Goal: Communication & Community: Answer question/provide support

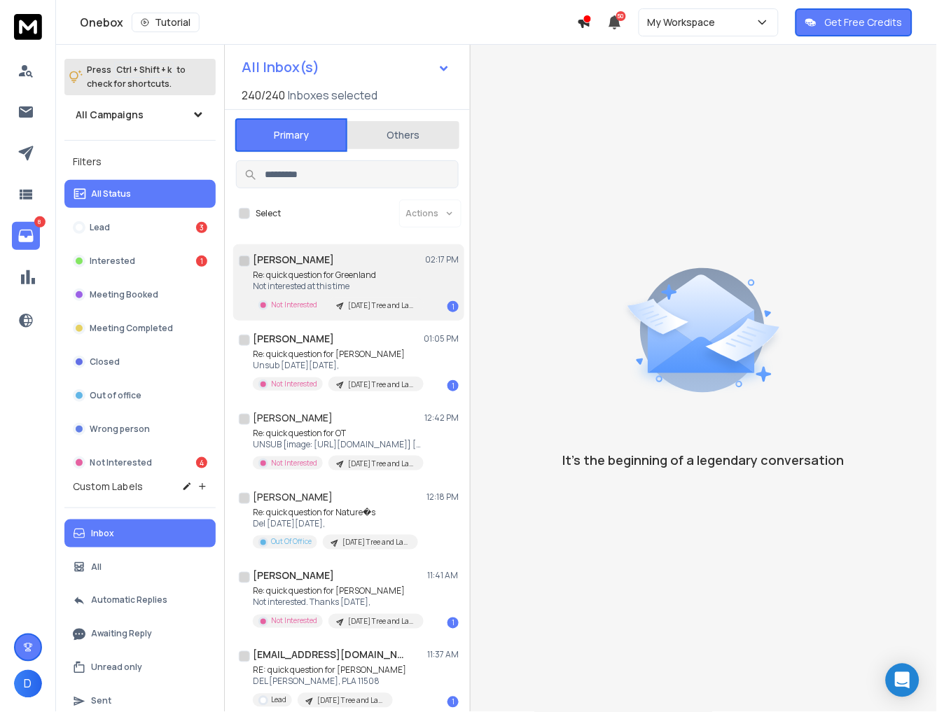
click at [333, 268] on div "[PERSON_NAME] 02:17 PM Re: quick question for Greenland Not interested at this …" at bounding box center [356, 283] width 206 height 60
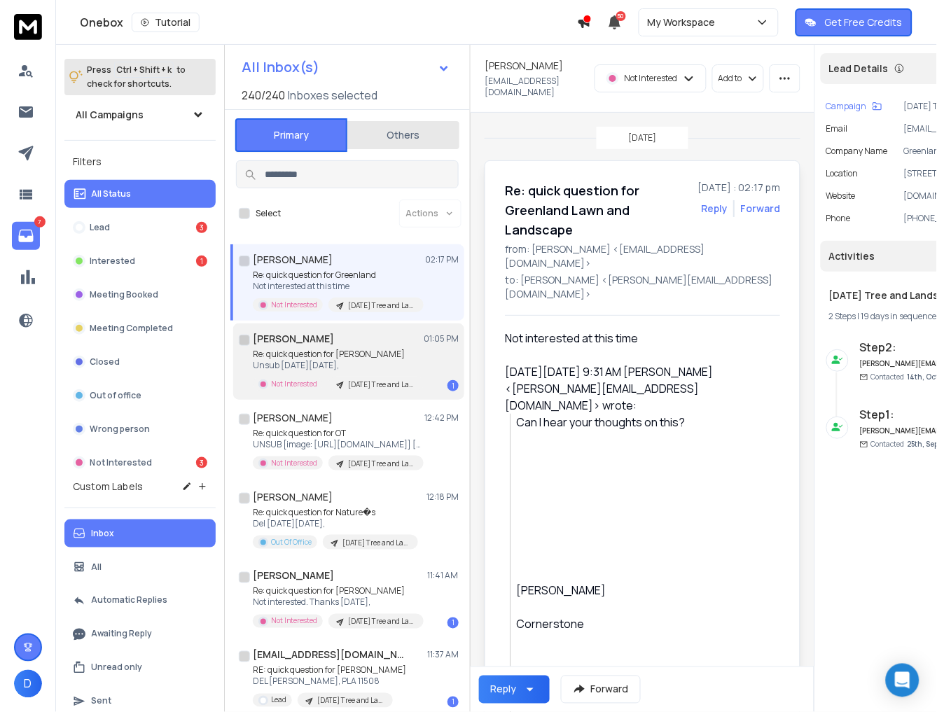
click at [363, 342] on div "[PERSON_NAME] 01:05 PM" at bounding box center [356, 339] width 206 height 14
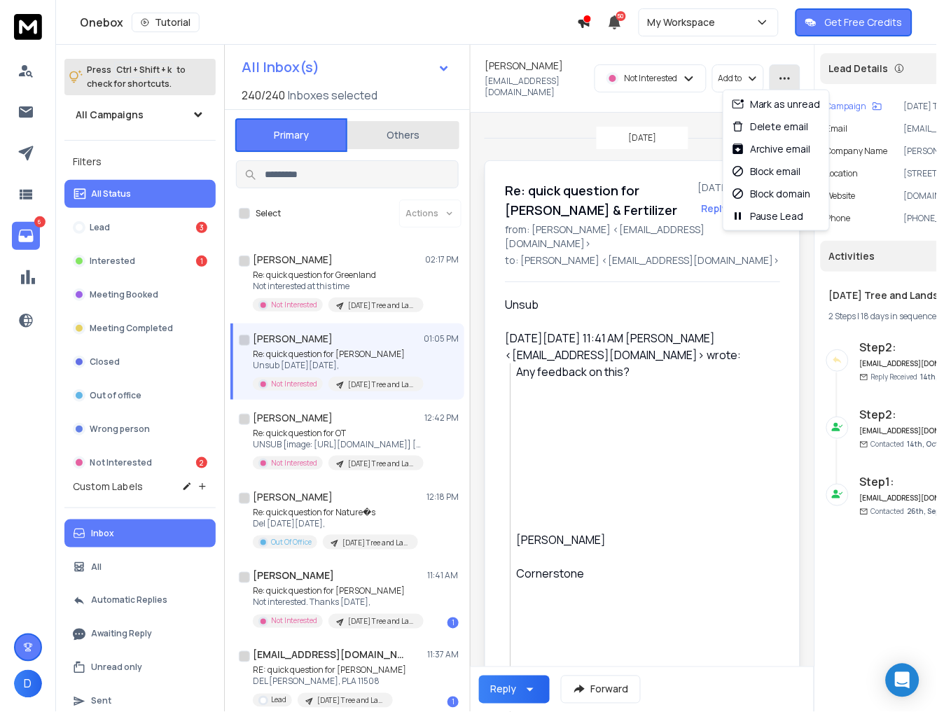
click at [791, 75] on icon "button" at bounding box center [785, 78] width 13 height 13
click at [768, 169] on div "Block email" at bounding box center [766, 172] width 69 height 14
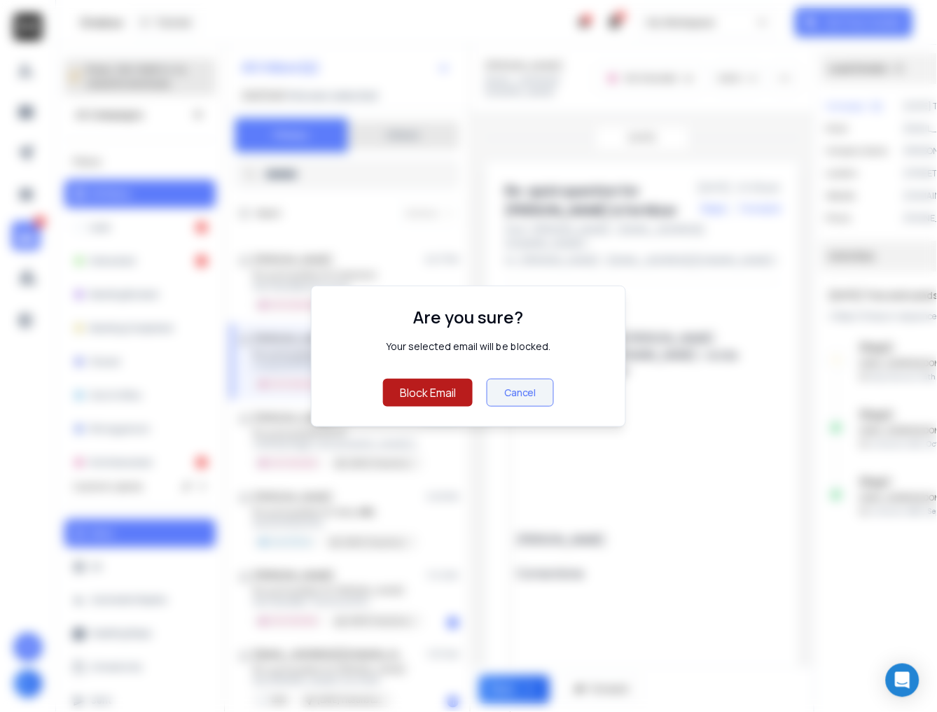
click at [405, 389] on button "Block Email" at bounding box center [428, 393] width 90 height 28
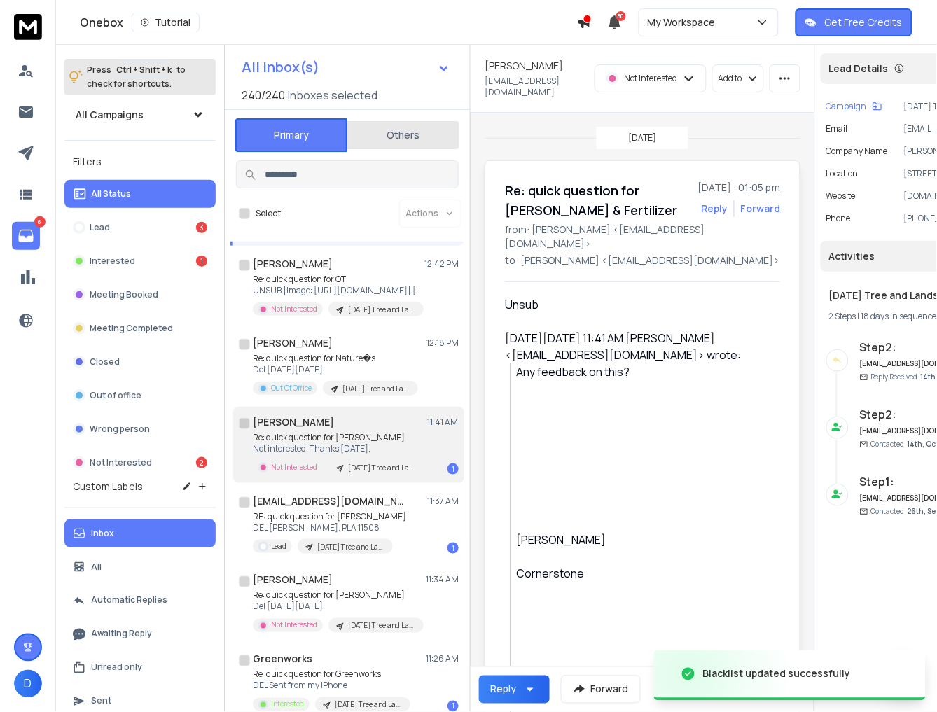
scroll to position [155, 0]
click at [335, 452] on div "Re: quick question for [PERSON_NAME] Not interested. Thanks [DATE], Not Interes…" at bounding box center [338, 452] width 171 height 43
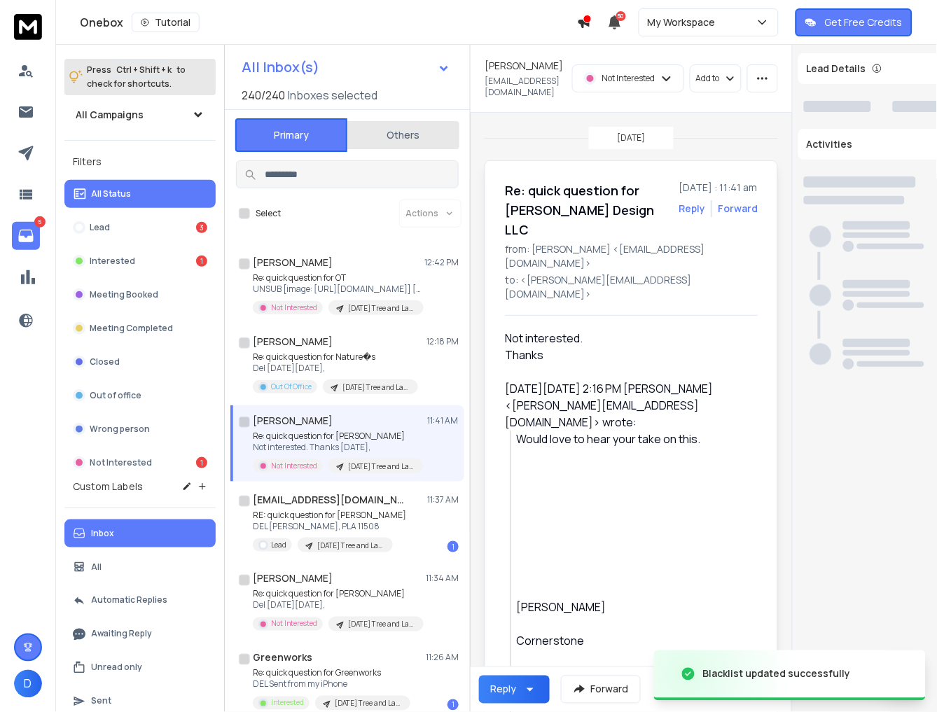
click at [380, 438] on p "Re: quick question for [PERSON_NAME]" at bounding box center [337, 436] width 168 height 11
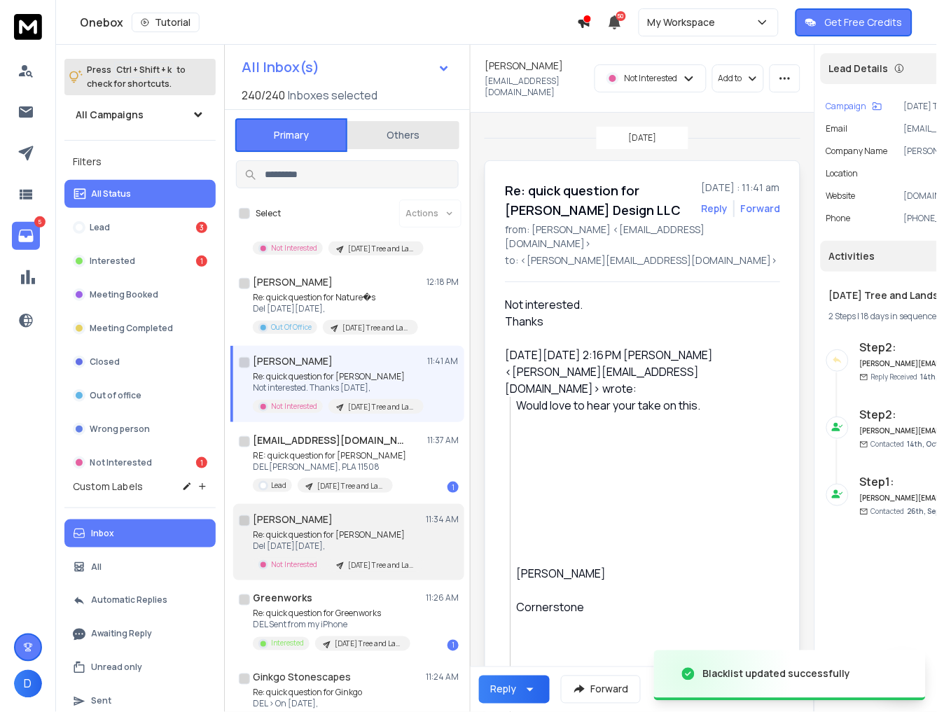
scroll to position [311, 0]
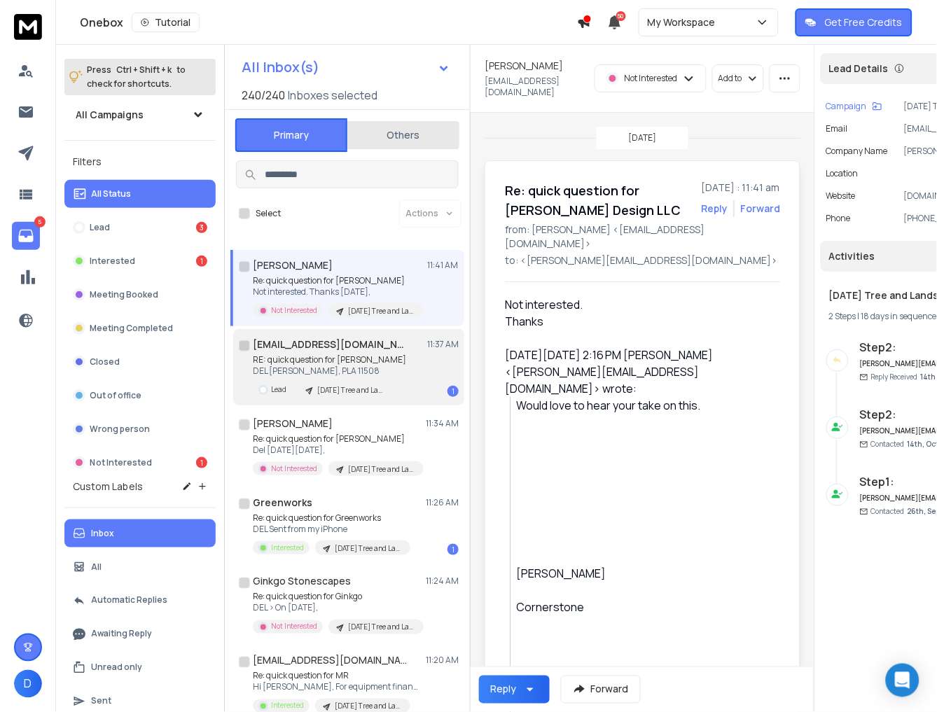
click at [366, 361] on p "RE: quick question for [PERSON_NAME]" at bounding box center [329, 359] width 153 height 11
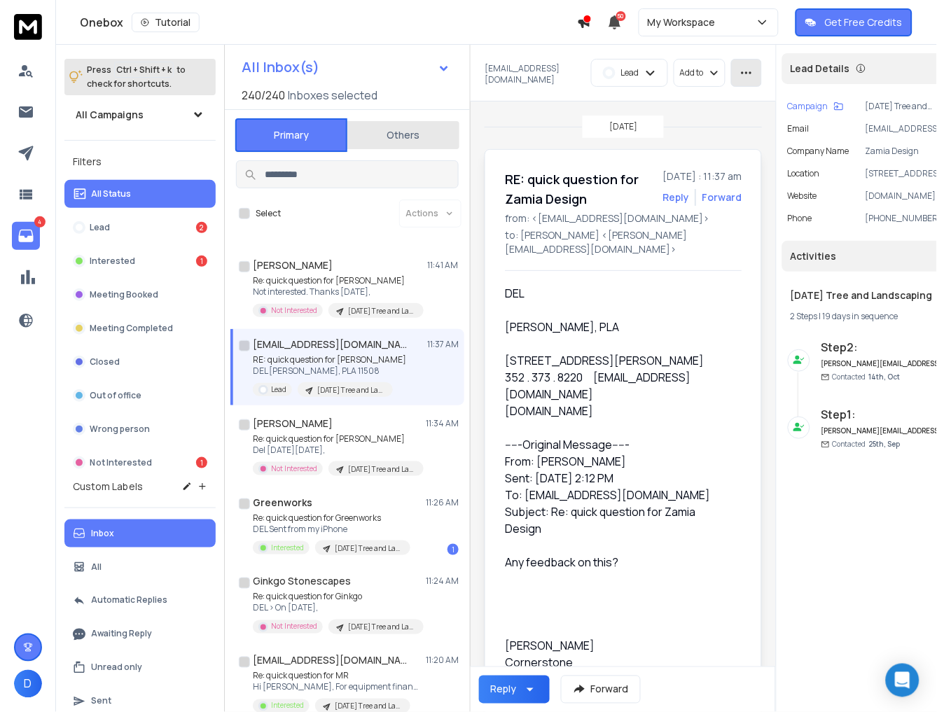
click at [753, 78] on icon "button" at bounding box center [746, 73] width 13 height 13
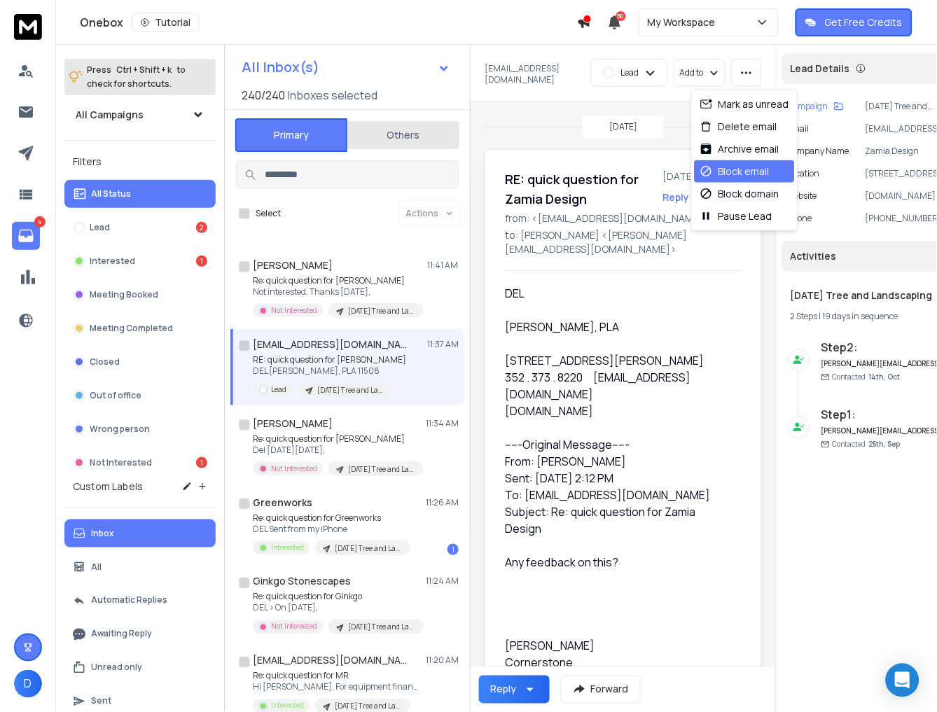
click at [754, 166] on div "Block email" at bounding box center [734, 172] width 69 height 14
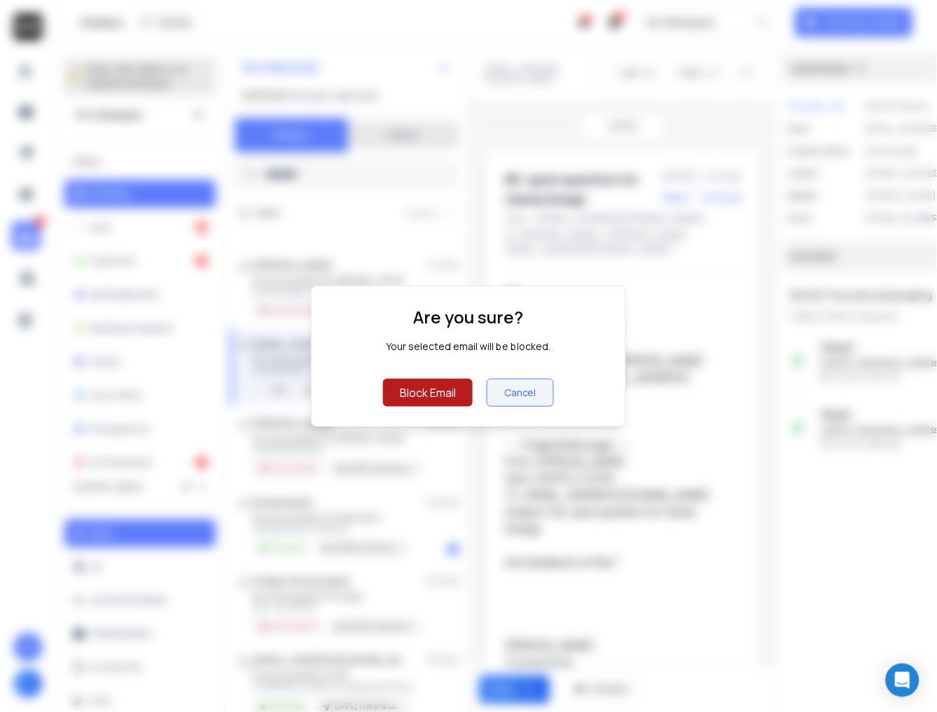
click at [422, 384] on button "Block Email" at bounding box center [428, 393] width 90 height 28
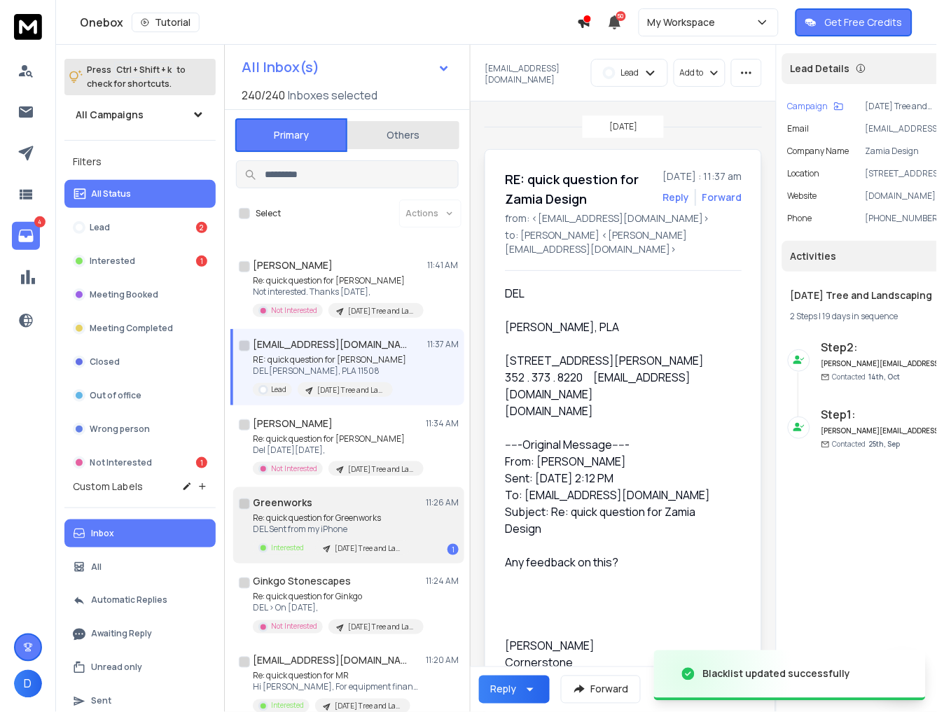
click at [373, 509] on div "Greenworks 11:26 AM Re: quick question for Greenworks DEL Sent from my iPhone I…" at bounding box center [356, 526] width 206 height 60
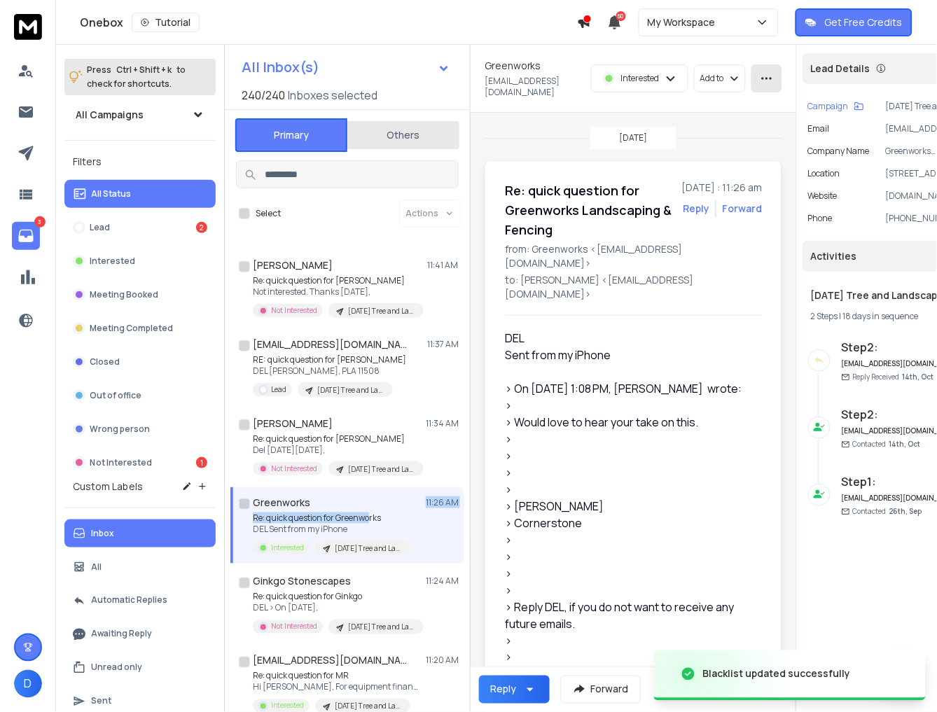
click at [780, 69] on button "button" at bounding box center [767, 78] width 31 height 28
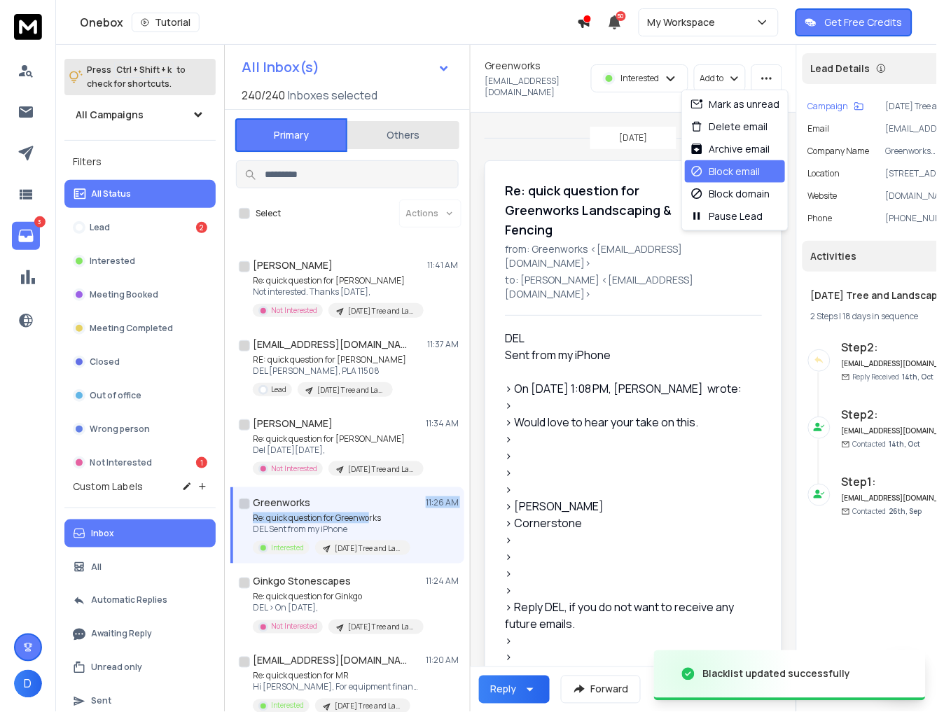
click at [731, 165] on div "Block email" at bounding box center [725, 172] width 69 height 14
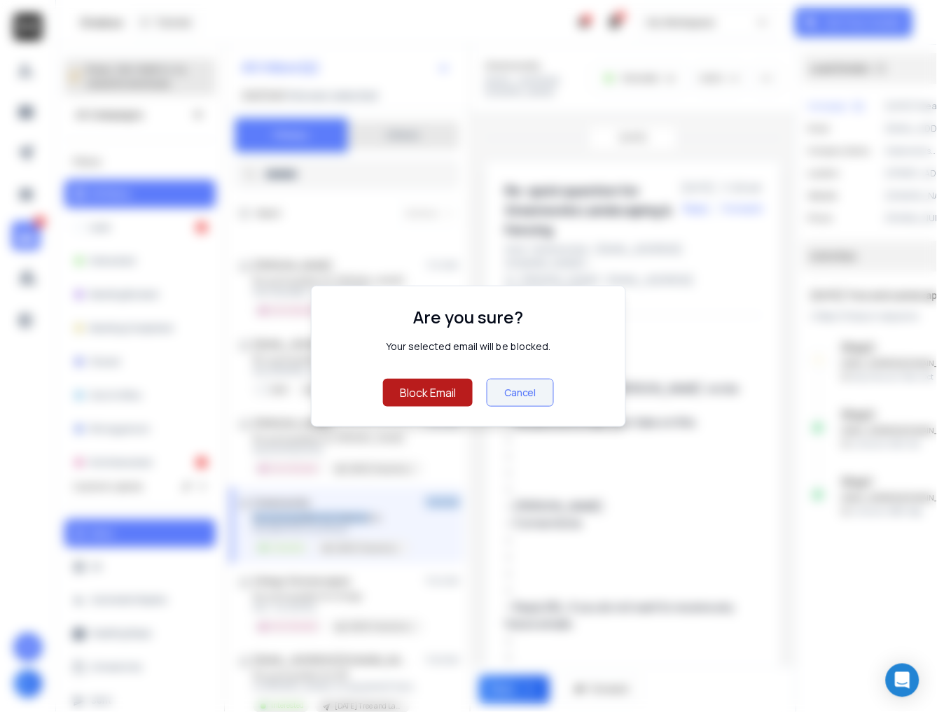
click at [401, 397] on button "Block Email" at bounding box center [428, 393] width 90 height 28
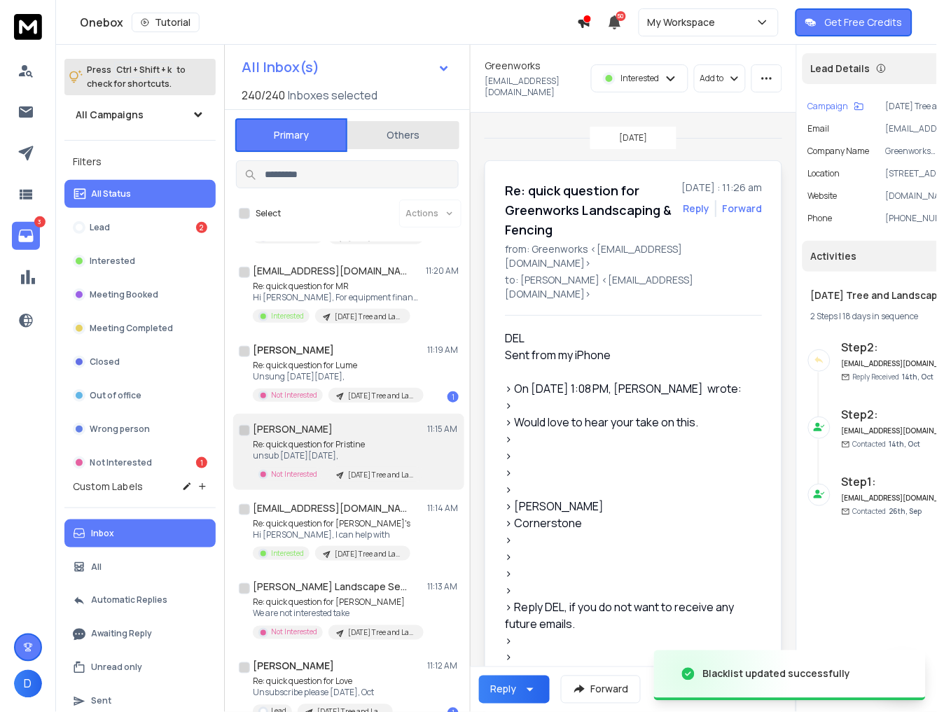
scroll to position [700, 0]
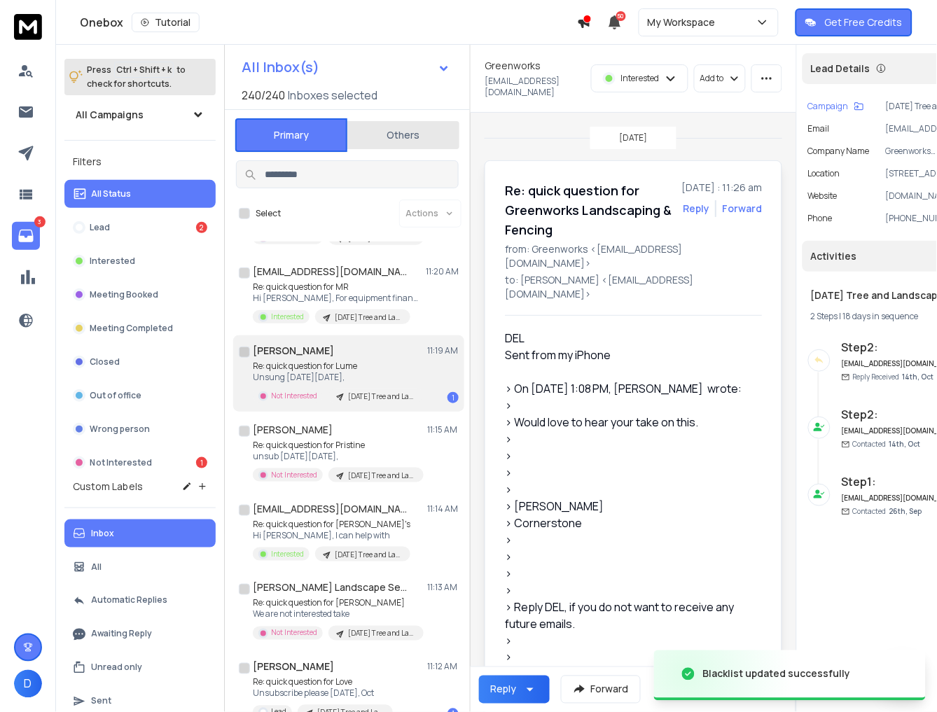
click at [376, 376] on p "Unsung [DATE][DATE]," at bounding box center [337, 377] width 168 height 11
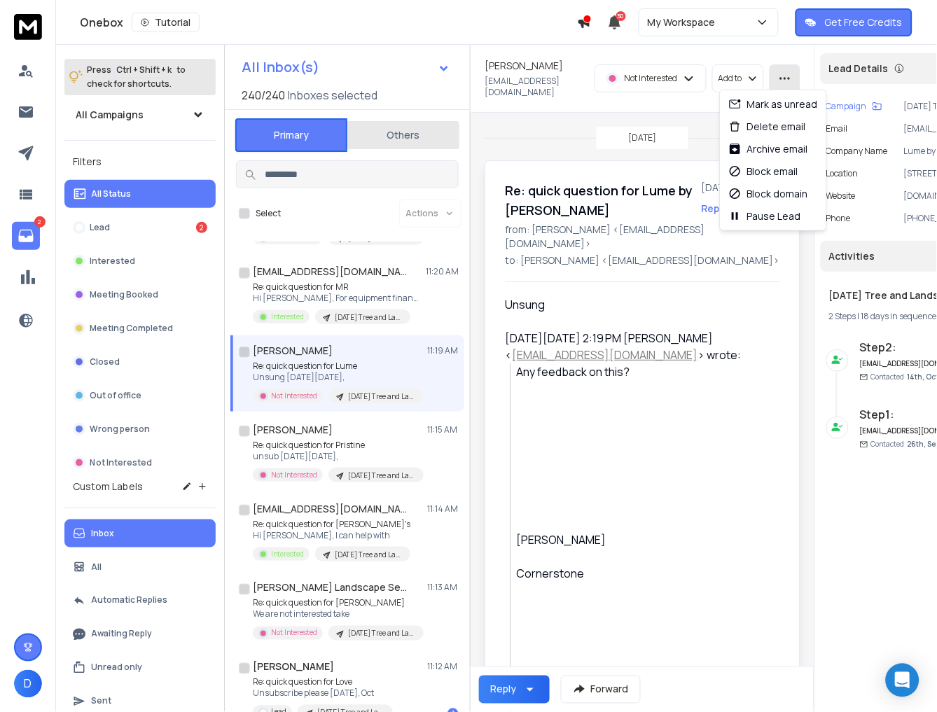
click at [801, 73] on button "button" at bounding box center [785, 78] width 31 height 28
click at [787, 165] on div "Block email" at bounding box center [763, 172] width 69 height 14
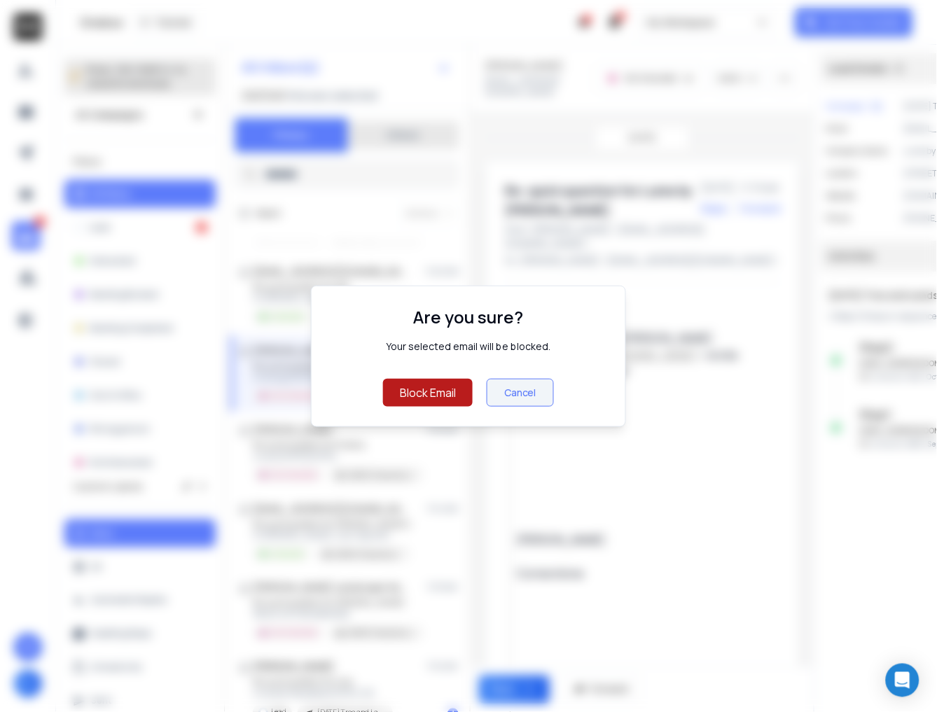
click at [414, 393] on button "Block Email" at bounding box center [428, 393] width 90 height 28
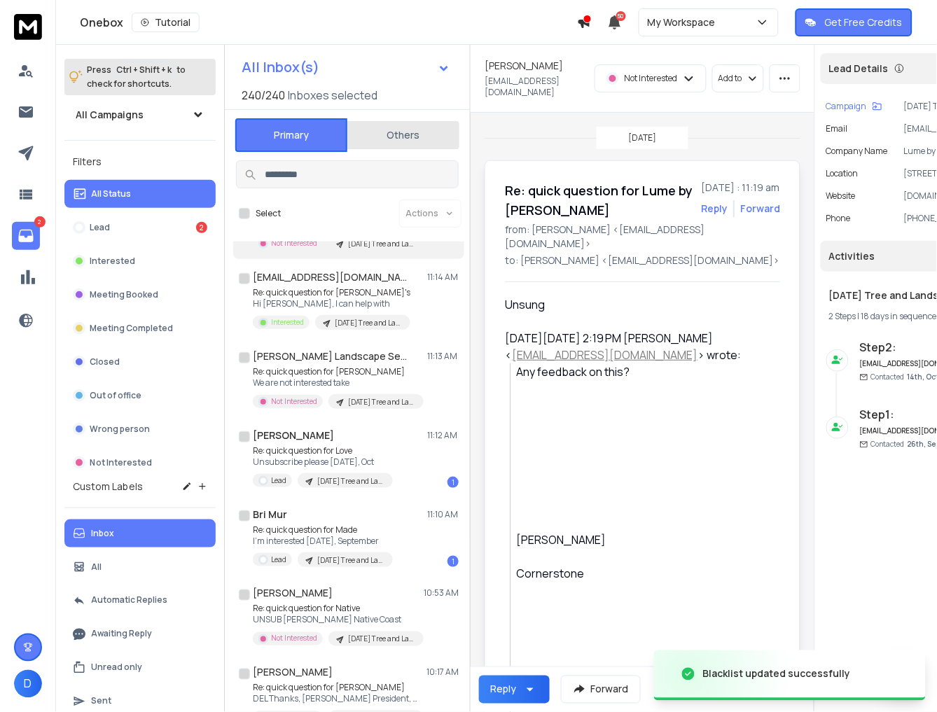
scroll to position [934, 0]
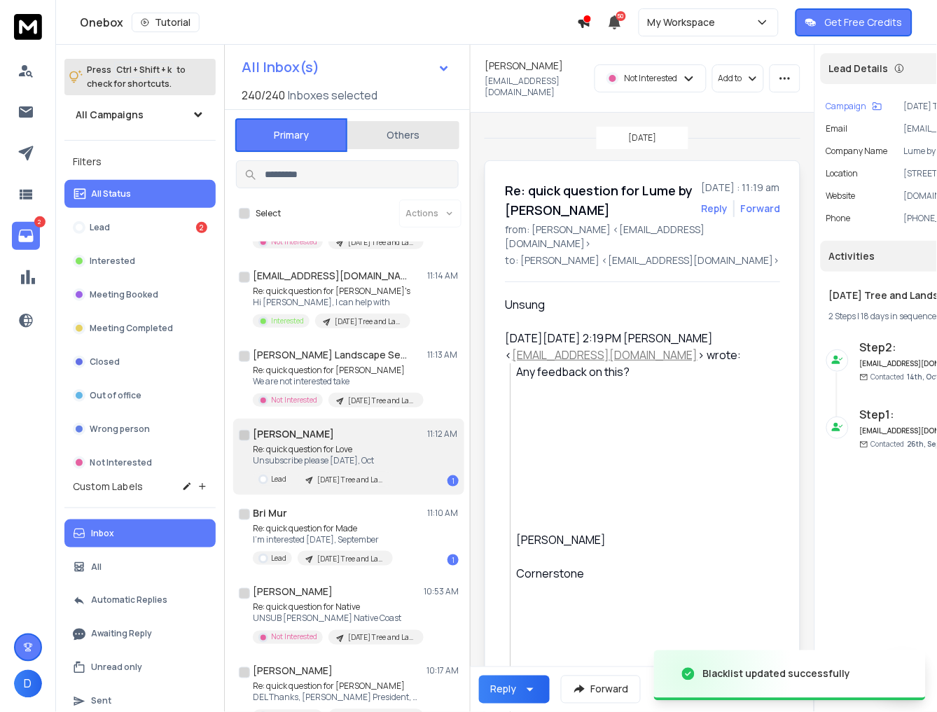
click at [374, 450] on p "Re: quick question for Love" at bounding box center [323, 449] width 140 height 11
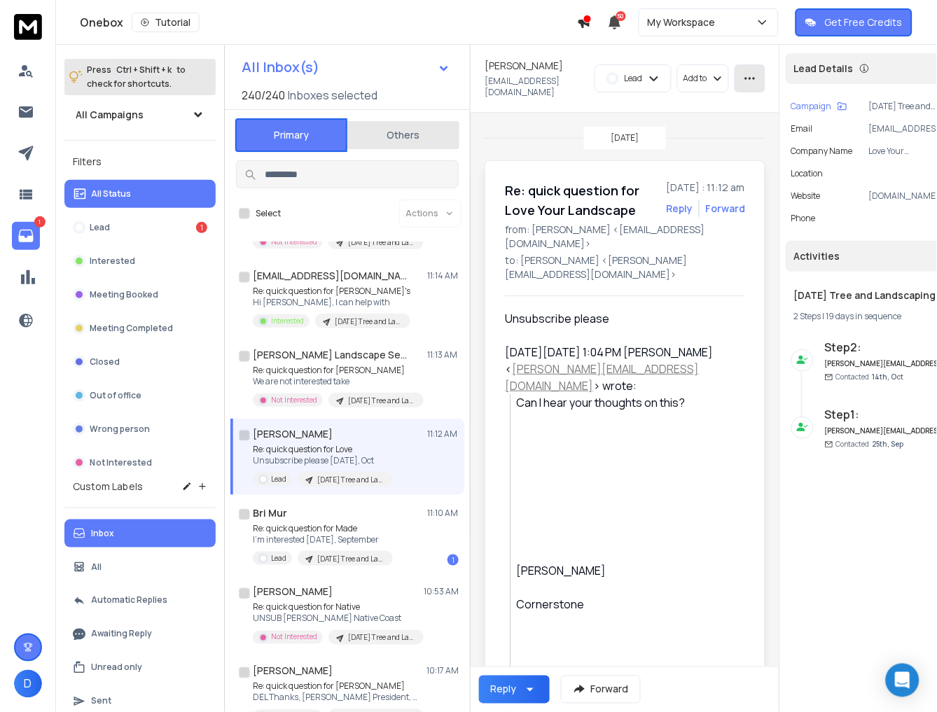
click at [756, 72] on icon "button" at bounding box center [750, 78] width 13 height 13
click at [781, 174] on div "Block email" at bounding box center [767, 172] width 69 height 14
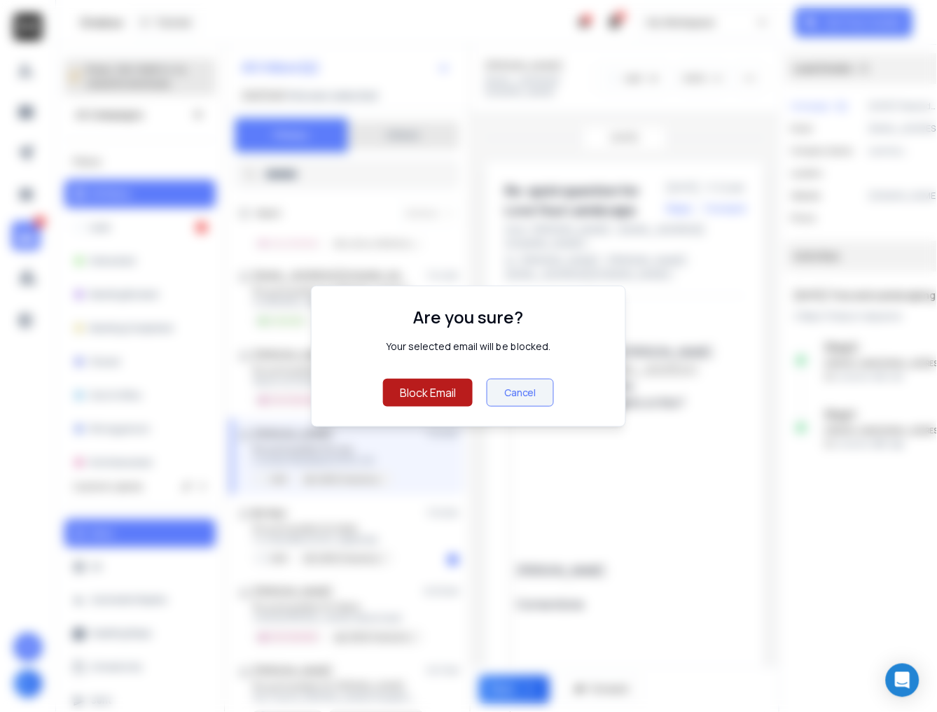
click at [443, 380] on button "Block Email" at bounding box center [428, 393] width 90 height 28
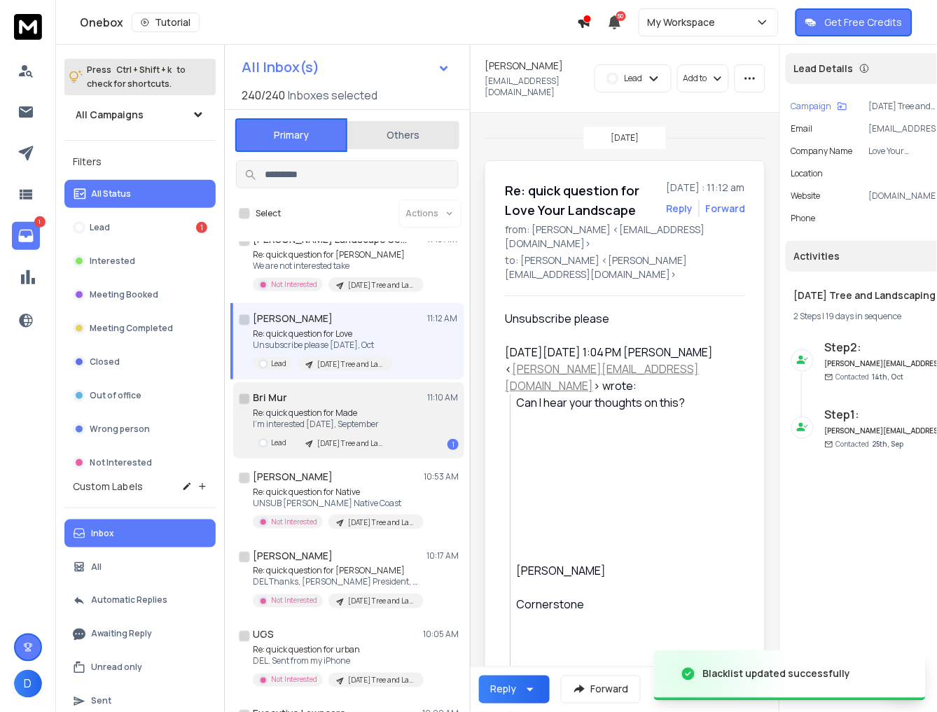
scroll to position [1089, 0]
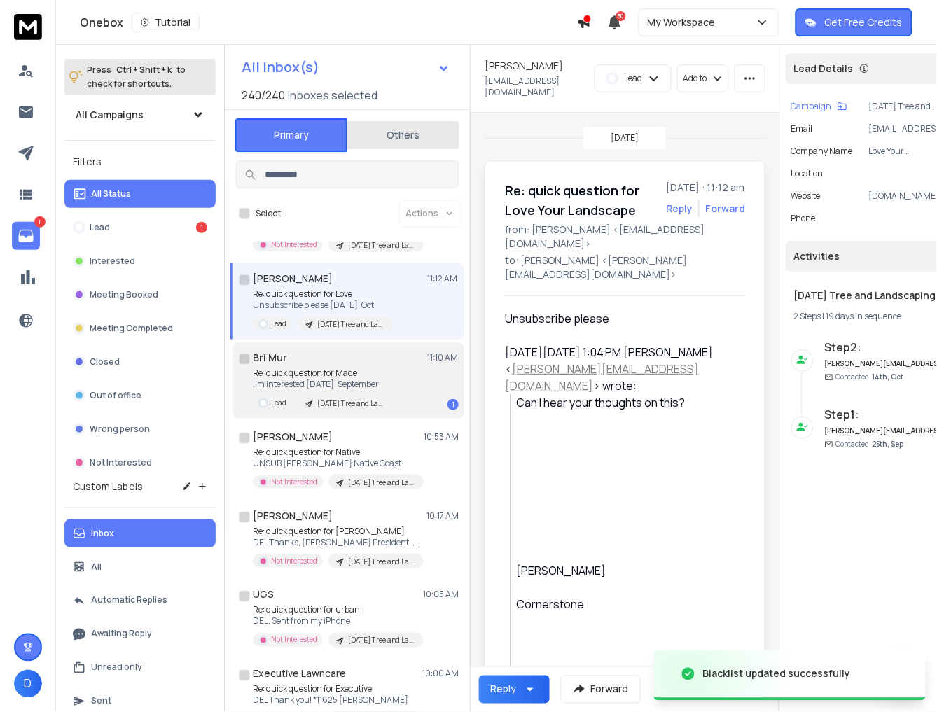
click at [391, 383] on p "I'm interested [DATE], September" at bounding box center [323, 384] width 140 height 11
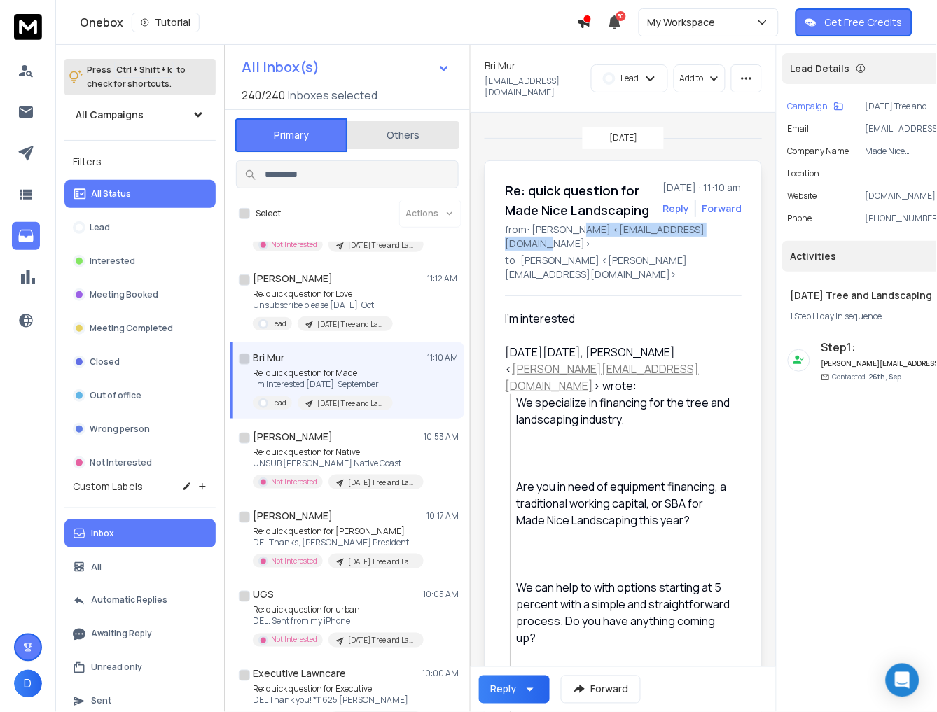
drag, startPoint x: 572, startPoint y: 214, endPoint x: 726, endPoint y: 216, distance: 154.1
click at [726, 223] on p "from: [PERSON_NAME] <[EMAIL_ADDRESS][DOMAIN_NAME]>" at bounding box center [623, 237] width 237 height 28
copy p "[EMAIL_ADDRESS][DOMAIN_NAME]"
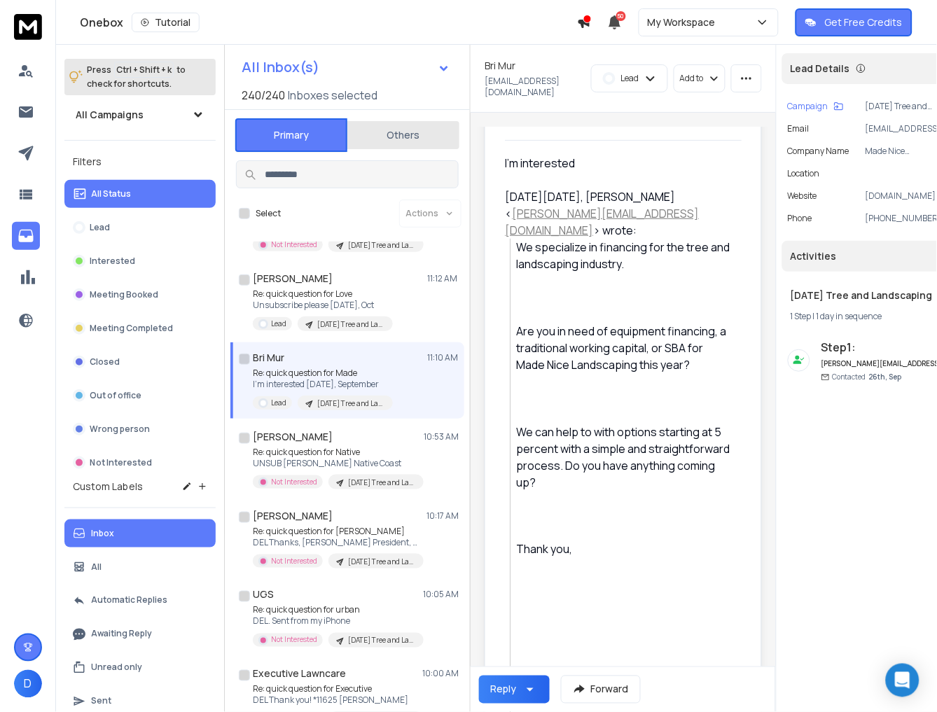
scroll to position [0, 0]
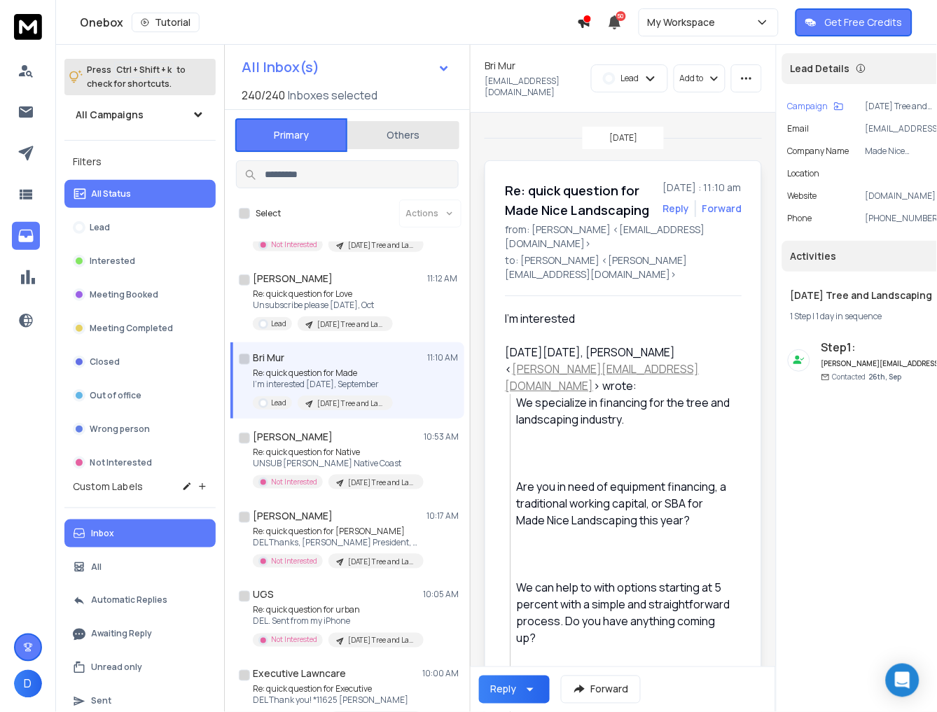
click at [859, 427] on div "Lead Details Campaign [DATE] Tree and Landscaping Email [EMAIL_ADDRESS][DOMAIN_…" at bounding box center [865, 401] width 179 height 712
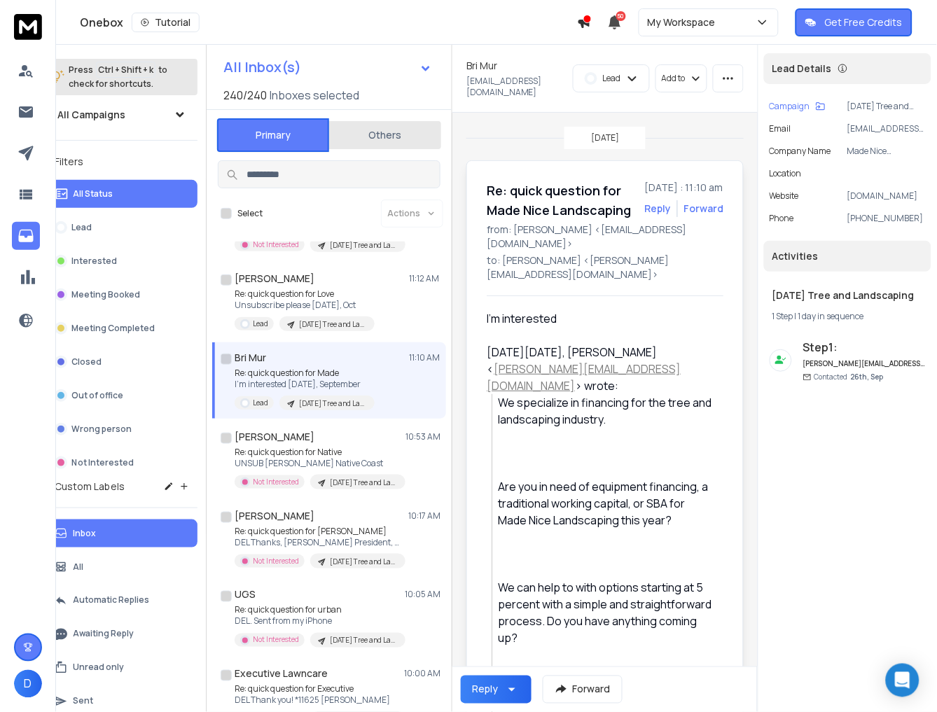
scroll to position [0, 91]
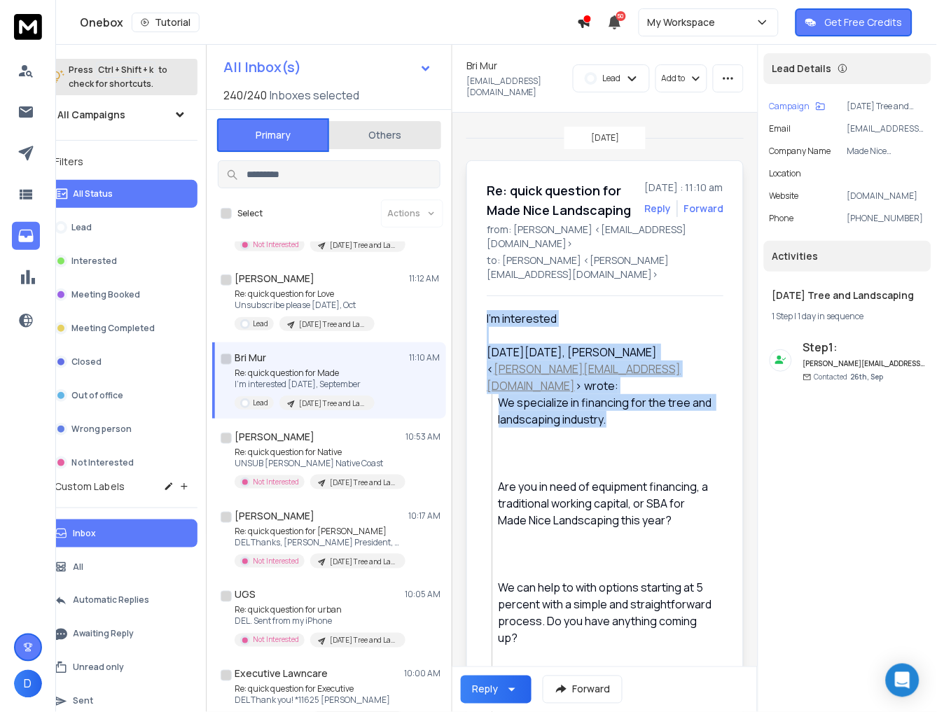
drag, startPoint x: 553, startPoint y: 366, endPoint x: 430, endPoint y: 282, distance: 148.8
copy div "I'm interested [DATE][DATE], [PERSON_NAME] < [PERSON_NAME][EMAIL_ADDRESS][DOMAI…"
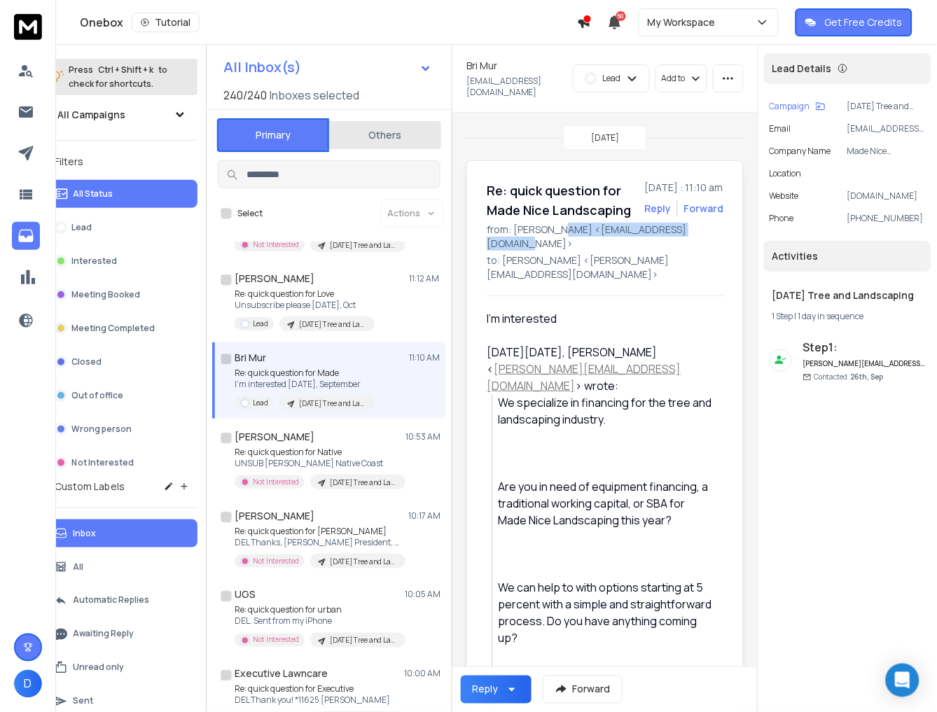
drag, startPoint x: 480, startPoint y: 218, endPoint x: 631, endPoint y: 217, distance: 151.3
click at [631, 223] on p "from: [PERSON_NAME] <[EMAIL_ADDRESS][DOMAIN_NAME]>" at bounding box center [605, 237] width 237 height 28
copy p "[EMAIL_ADDRESS][DOMAIN_NAME]"
click at [472, 688] on div "Reply" at bounding box center [485, 690] width 26 height 14
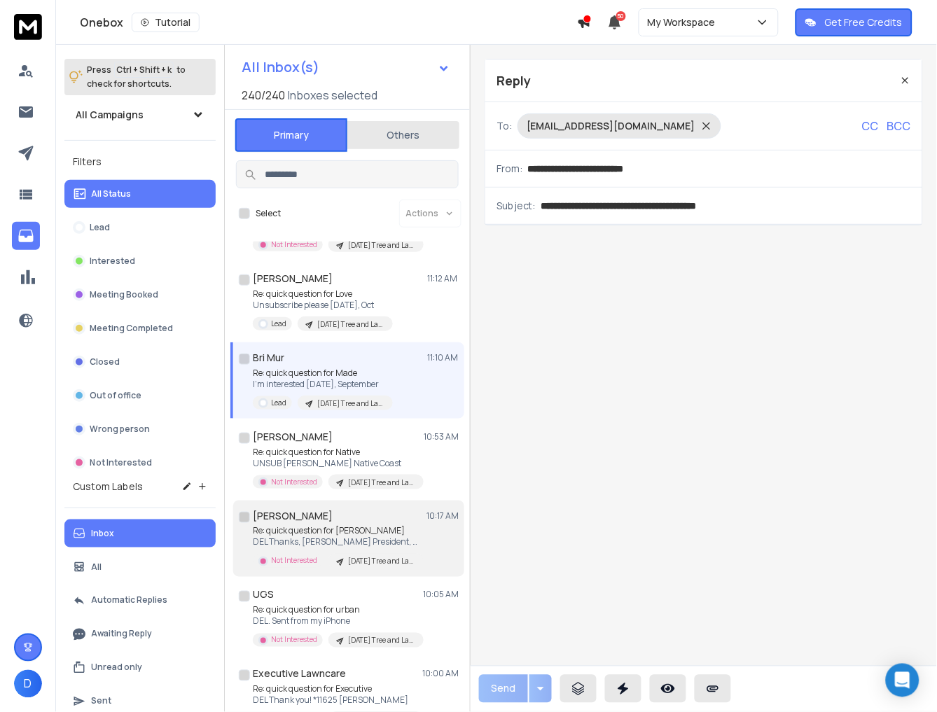
scroll to position [0, 0]
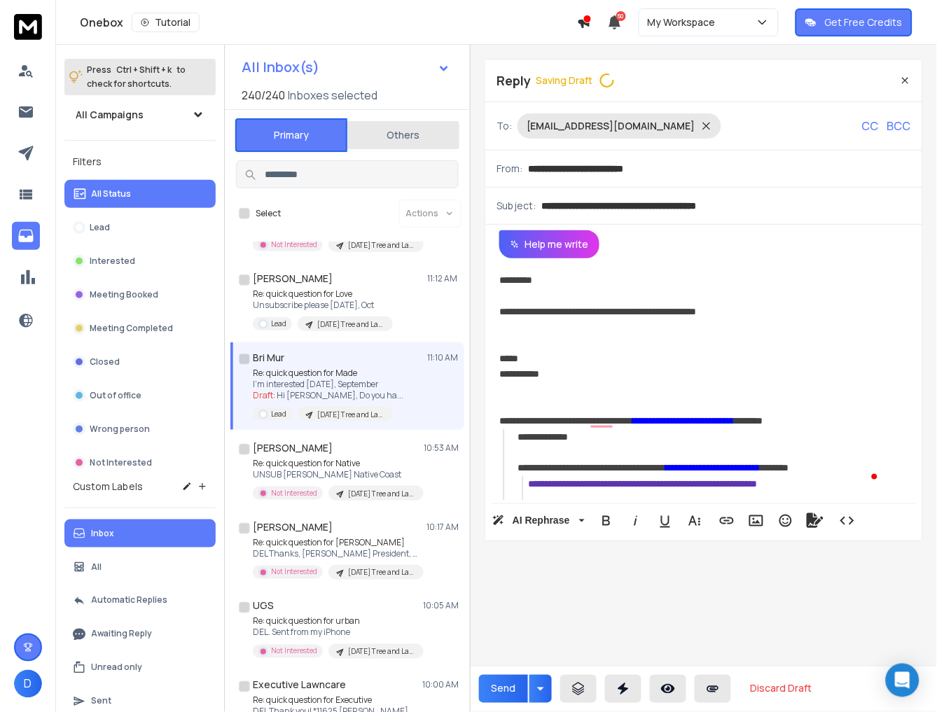
click at [778, 302] on div "**********" at bounding box center [690, 327] width 382 height 110
click at [768, 310] on div "**********" at bounding box center [690, 327] width 382 height 110
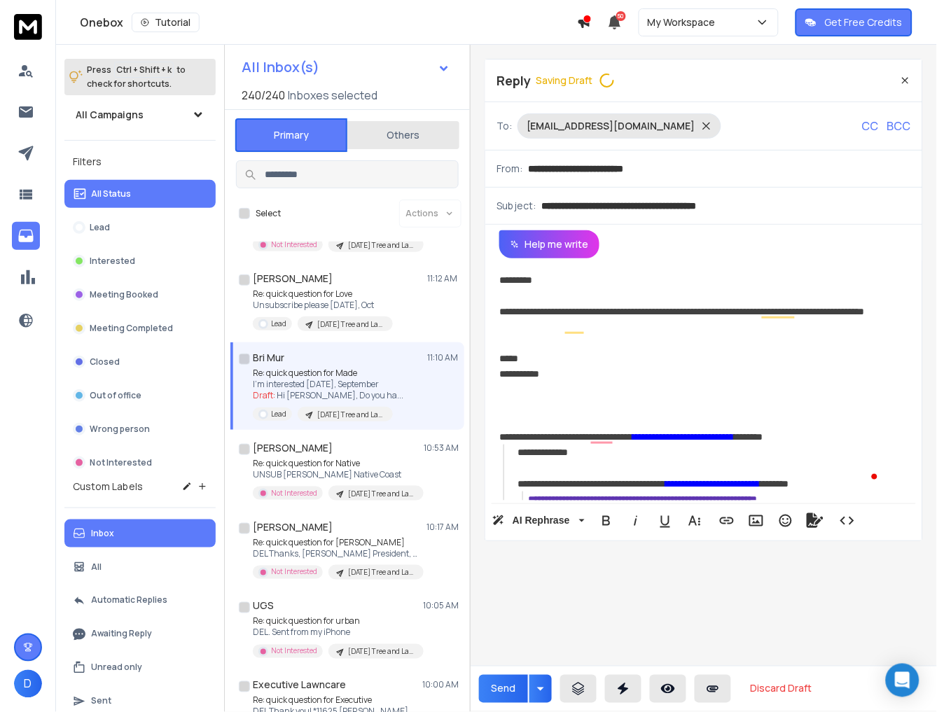
click at [509, 690] on button "Send" at bounding box center [503, 689] width 49 height 28
